Goal: Find specific page/section: Find specific page/section

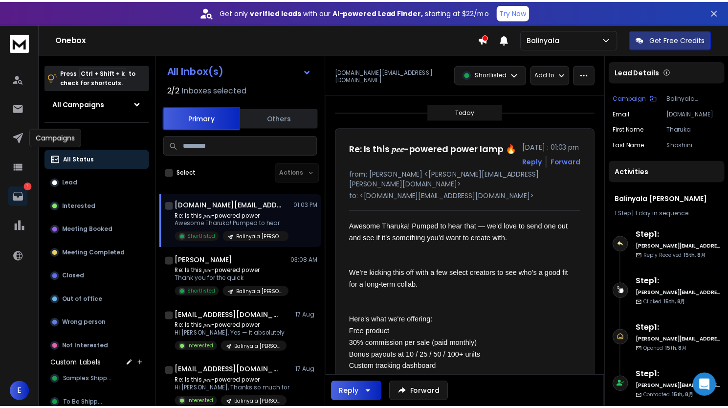
scroll to position [196, 0]
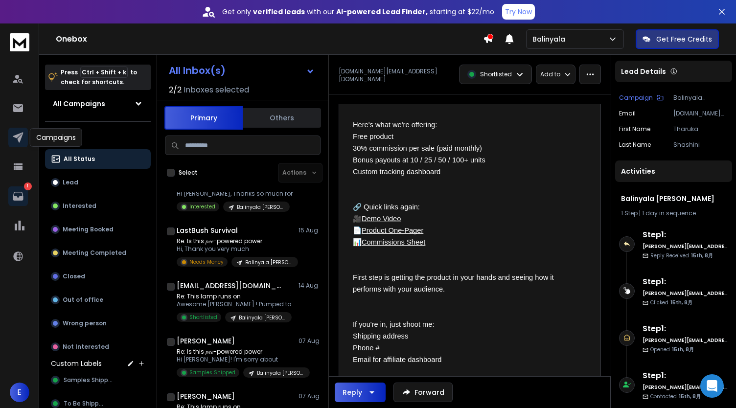
click at [19, 131] on link at bounding box center [18, 138] width 20 height 20
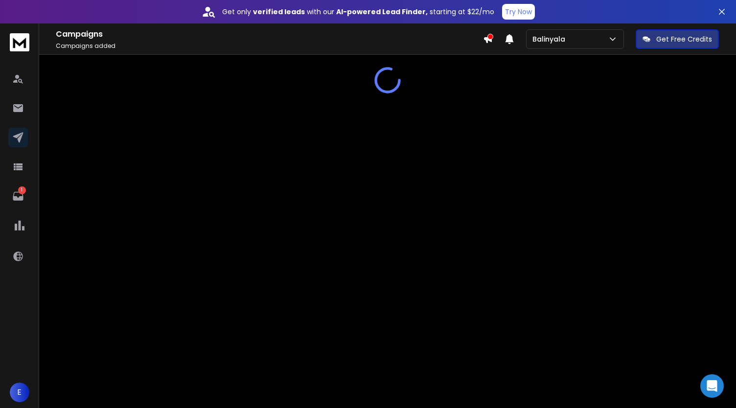
click at [19, 131] on link at bounding box center [18, 138] width 20 height 20
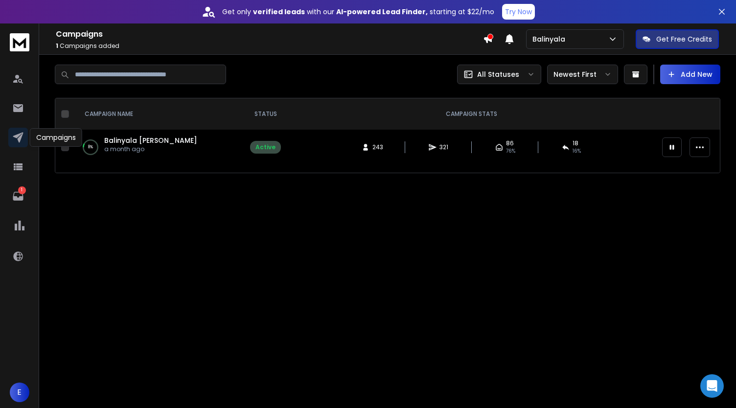
click at [169, 143] on span "Balinyala [PERSON_NAME]" at bounding box center [150, 140] width 93 height 10
click at [177, 141] on span "Balinyala [PERSON_NAME]" at bounding box center [150, 140] width 93 height 10
